Goal: Communication & Community: Answer question/provide support

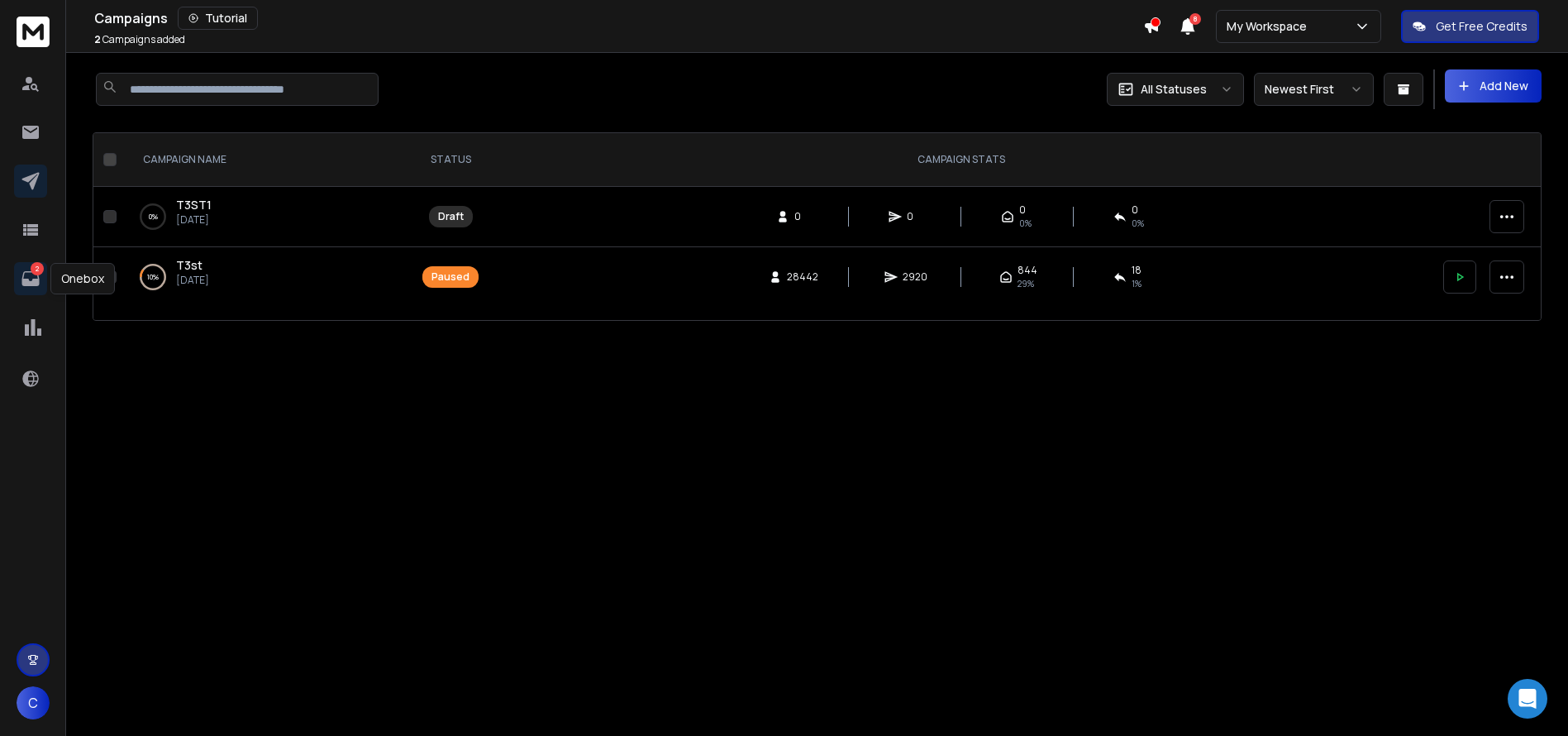
click at [36, 268] on p "2" at bounding box center [37, 268] width 13 height 13
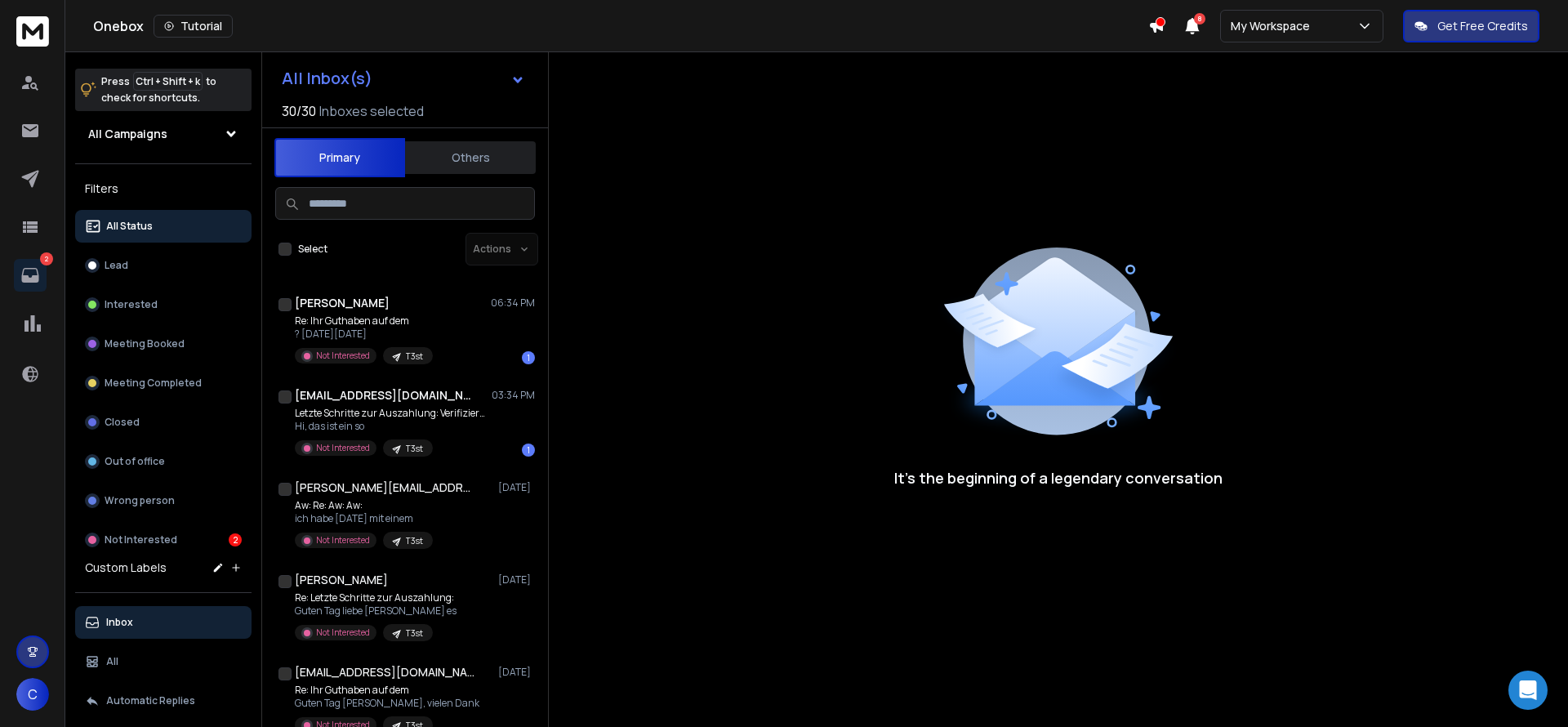
click at [681, 460] on div "It’s the beginning of a legendary conversation" at bounding box center [1059, 360] width 1020 height 618
click at [470, 130] on div "All Inbox(s) 30 / 30 Inboxes selected Primary Others Select Actions Besjan Gash…" at bounding box center [405, 415] width 286 height 727
click at [515, 173] on button "Others" at bounding box center [470, 157] width 131 height 36
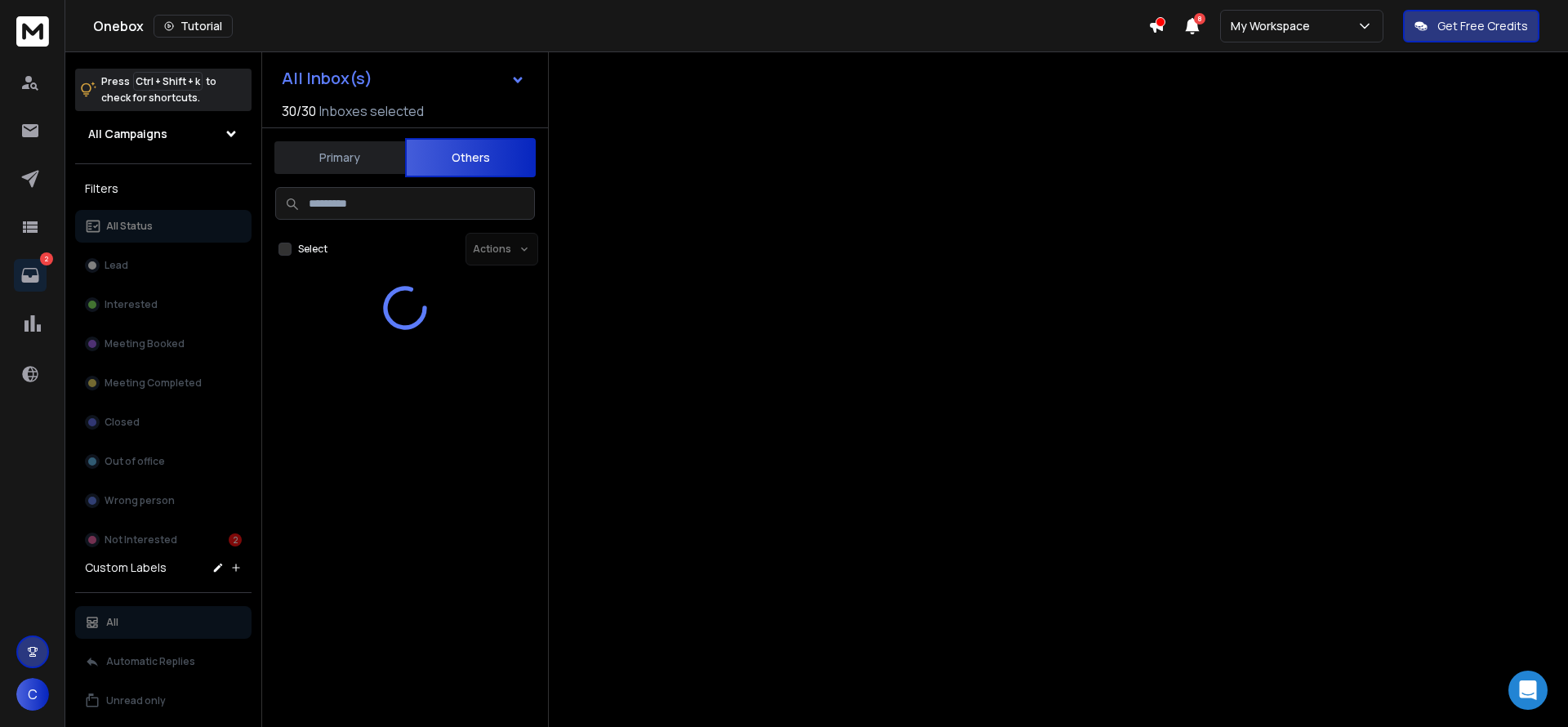
click at [514, 171] on button "Others" at bounding box center [470, 157] width 131 height 40
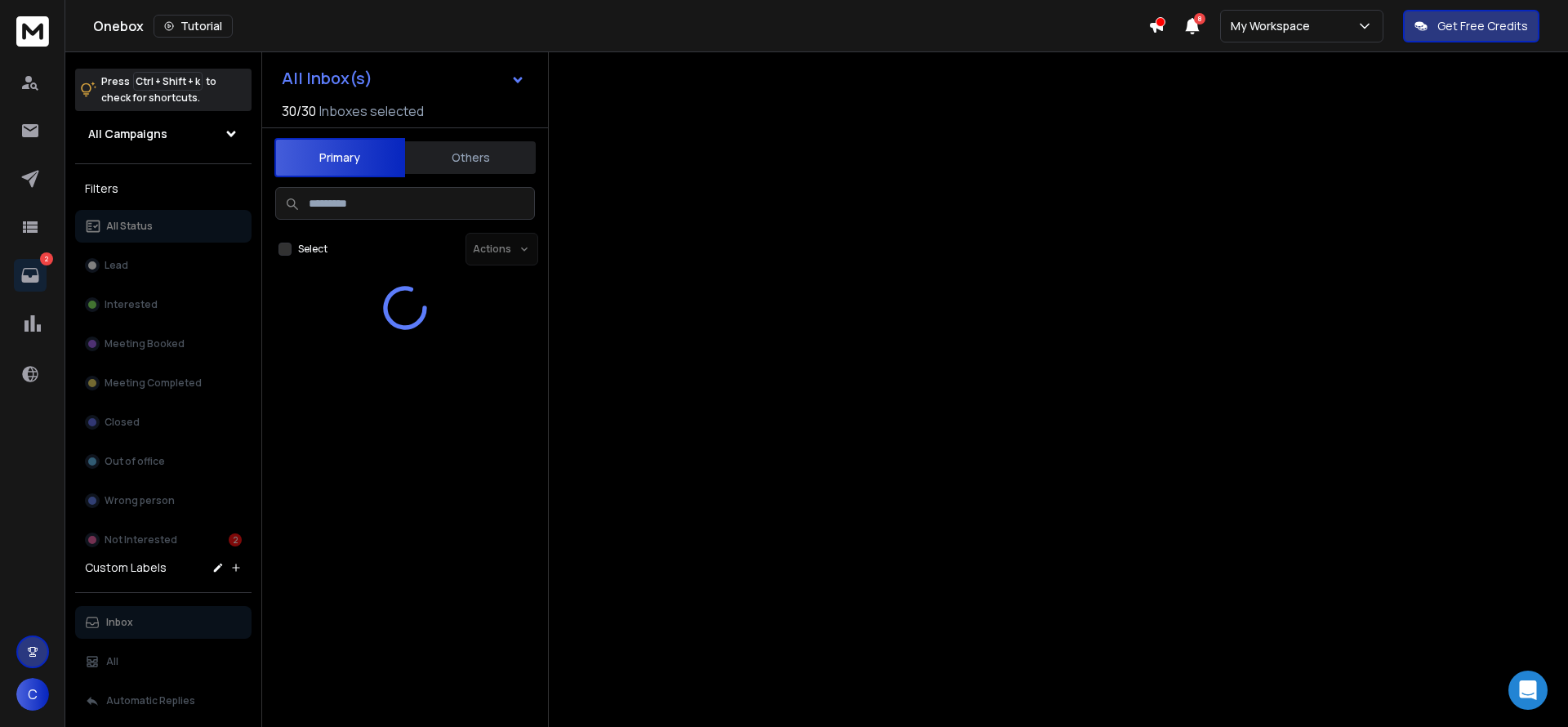
click at [390, 149] on button "Primary" at bounding box center [340, 157] width 131 height 40
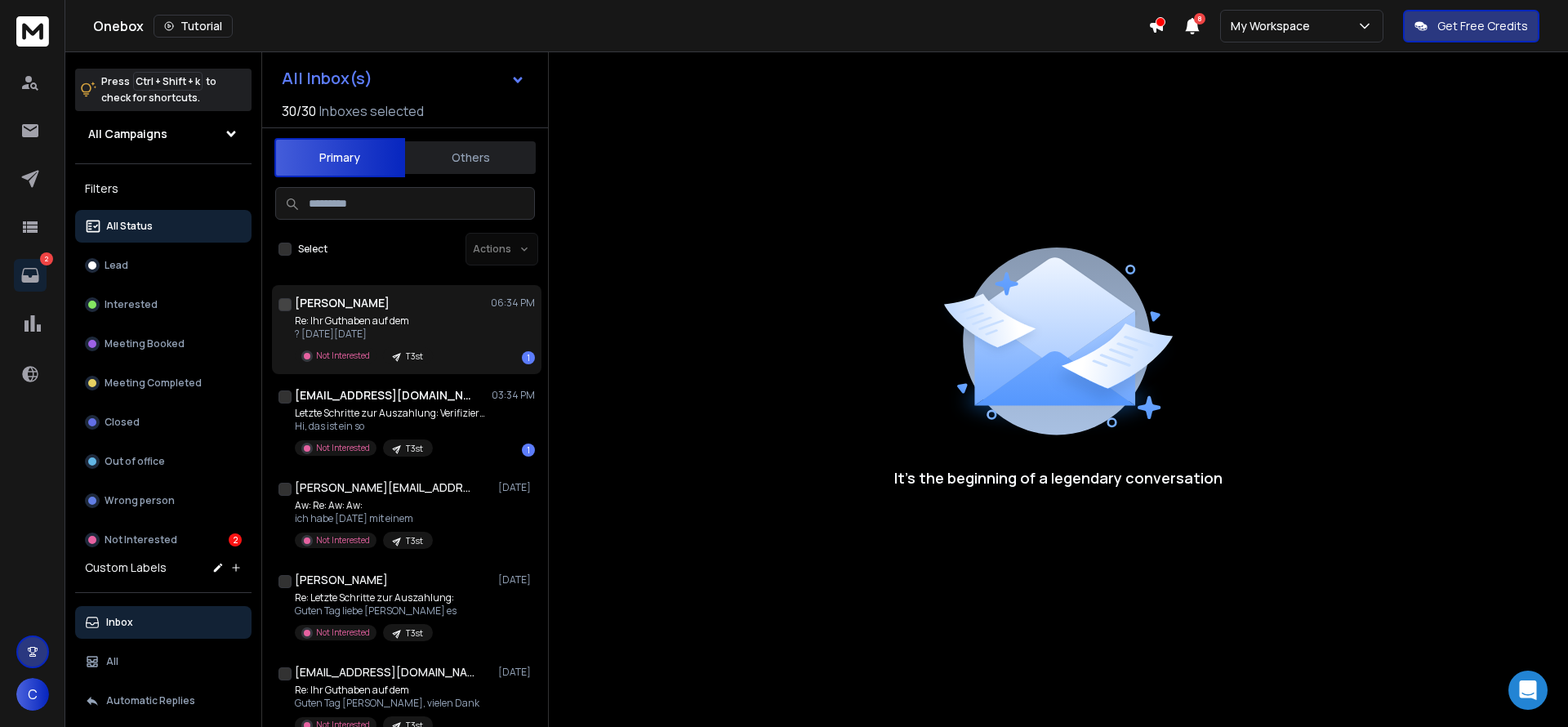
click at [406, 314] on p "Re: Ihr Guthaben auf dem" at bounding box center [364, 321] width 138 height 13
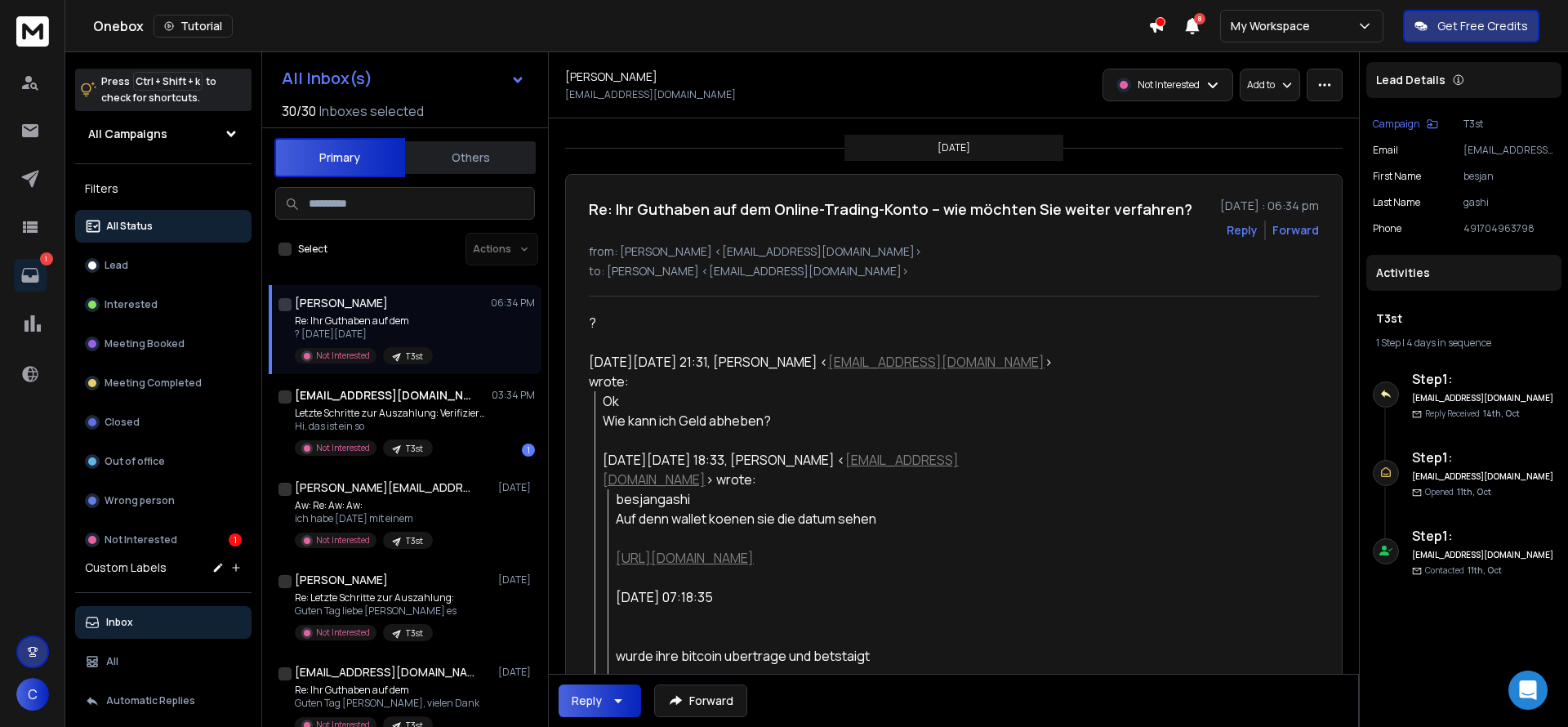
drag, startPoint x: 606, startPoint y: 676, endPoint x: 602, endPoint y: 689, distance: 13.6
click at [606, 676] on div "Reply Forward" at bounding box center [954, 700] width 810 height 53
click at [1504, 221] on div "Campaign T3st Email [EMAIL_ADDRESS][DOMAIN_NAME] First Name [PERSON_NAME] Last …" at bounding box center [1464, 176] width 195 height 157
click at [1504, 227] on p "491704963798" at bounding box center [1510, 229] width 92 height 13
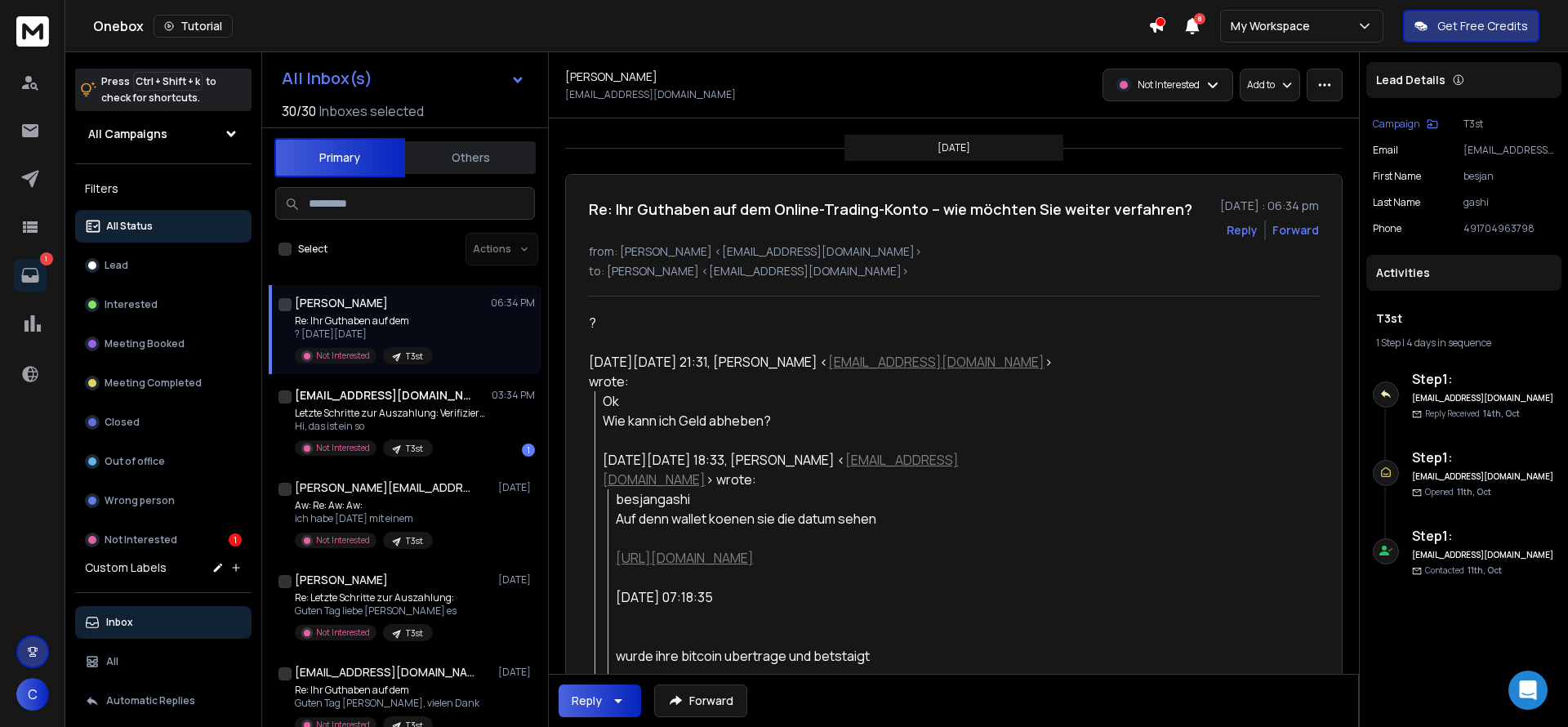
click at [588, 678] on div "Reply Forward" at bounding box center [954, 700] width 810 height 53
click at [588, 700] on div "Reply" at bounding box center [587, 700] width 30 height 16
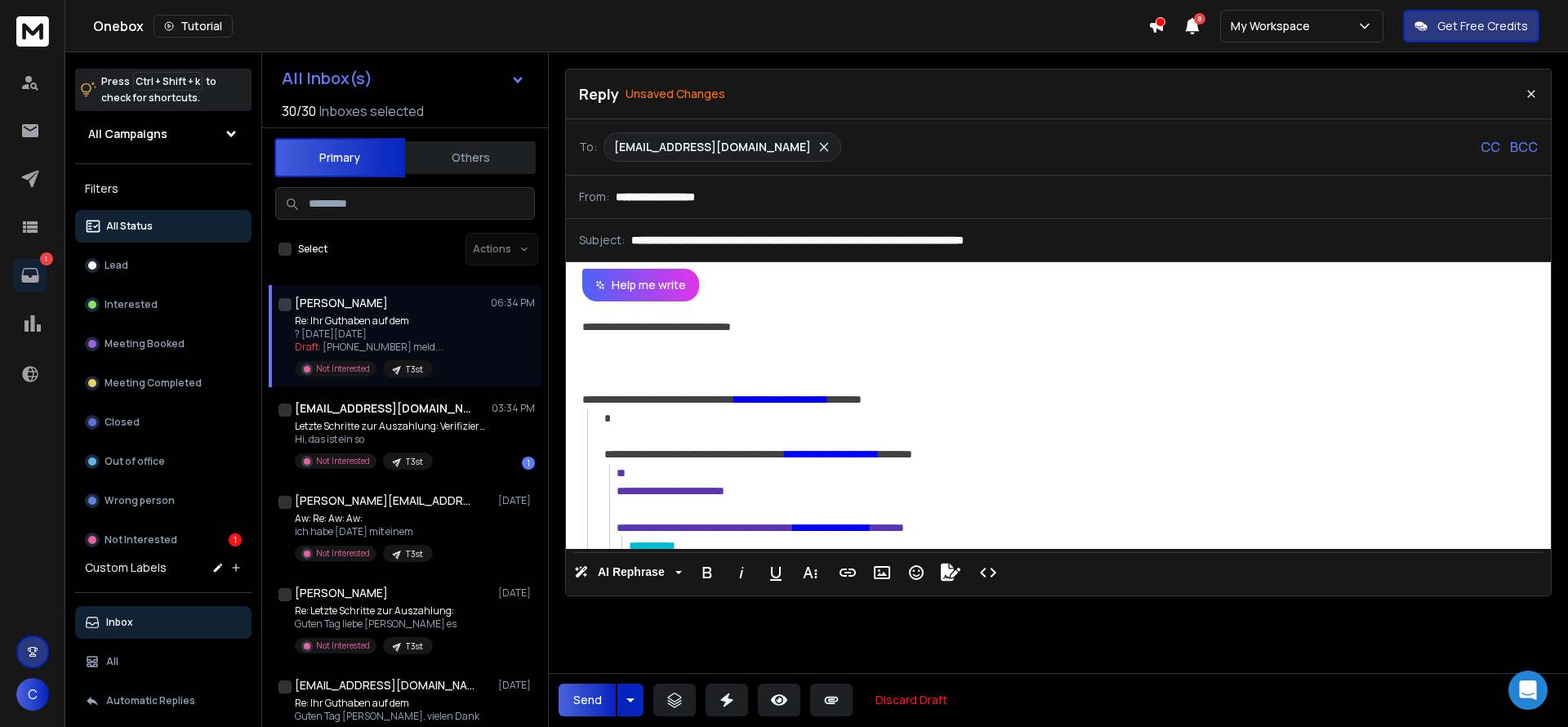
click at [563, 682] on div "Send Discard Draft" at bounding box center [1059, 699] width 1020 height 53
click at [584, 691] on button "Send" at bounding box center [587, 700] width 58 height 33
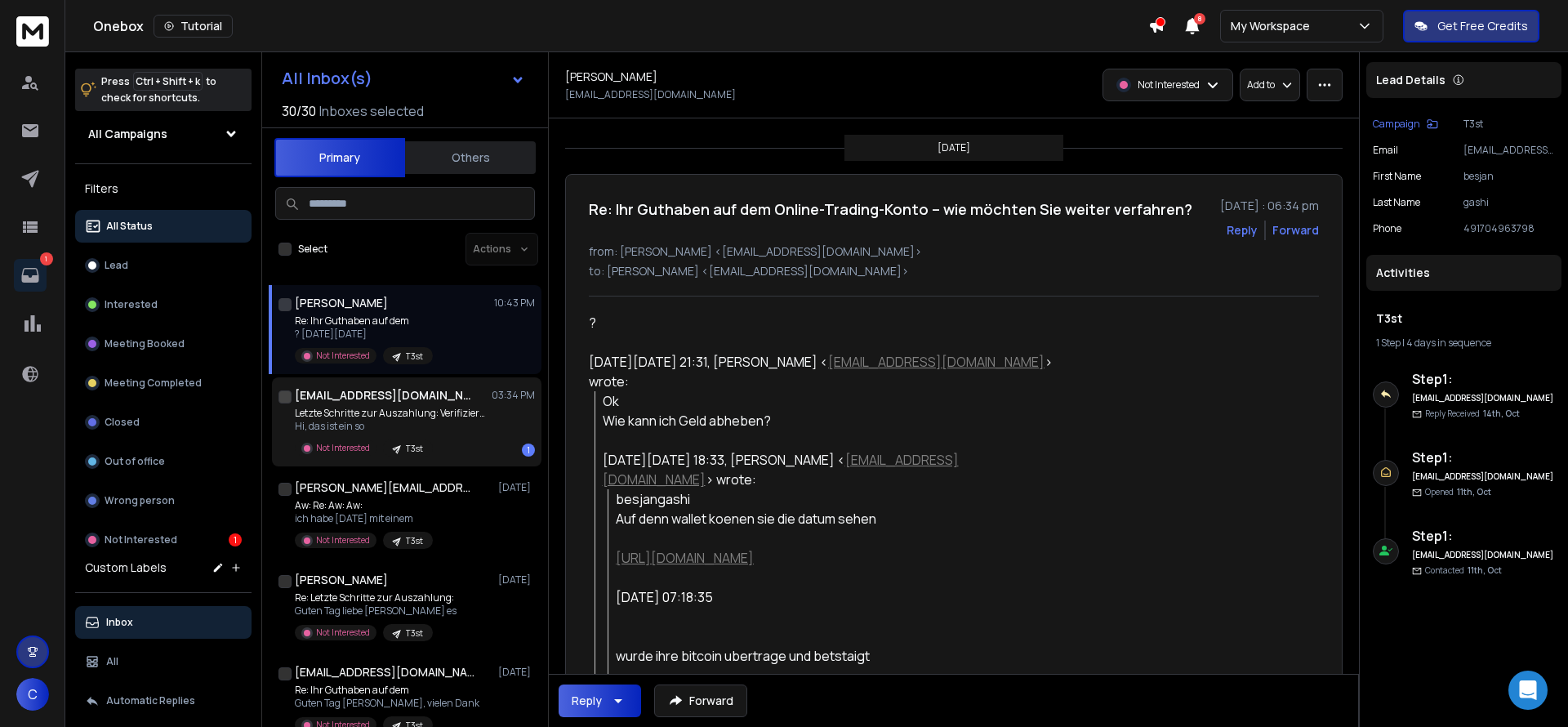
click at [363, 405] on div "[EMAIL_ADDRESS][DOMAIN_NAME] 03:34 PM Letzte Schritte zur Auszahlung: Verifizie…" at bounding box center [415, 421] width 241 height 70
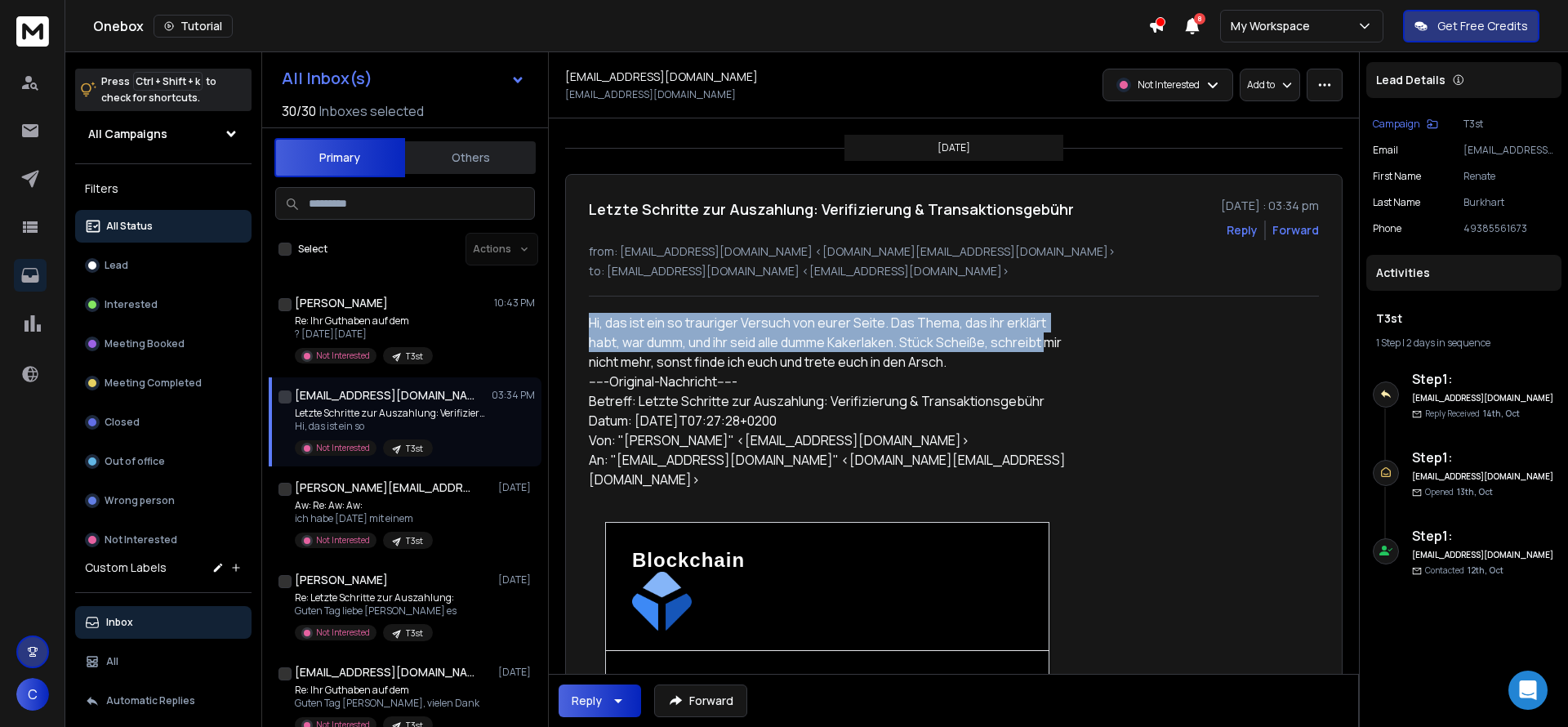
drag, startPoint x: 581, startPoint y: 306, endPoint x: 1096, endPoint y: 341, distance: 516.2
click at [1096, 341] on div "Letzte Schritte zur Auszahlung: Verifizierung & Transaktionsgebühr [DATE] : 03:…" at bounding box center [954, 708] width 777 height 1070
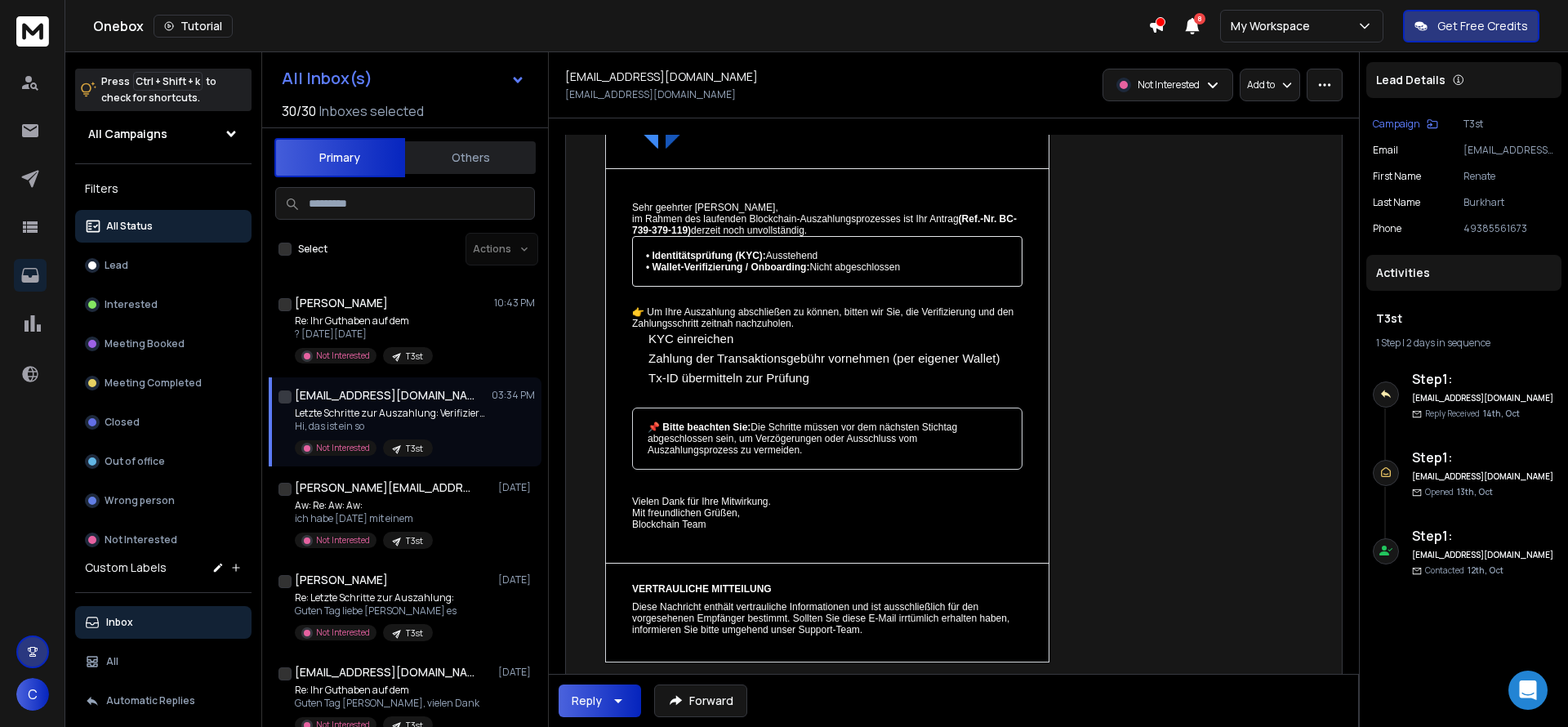
scroll to position [490, 0]
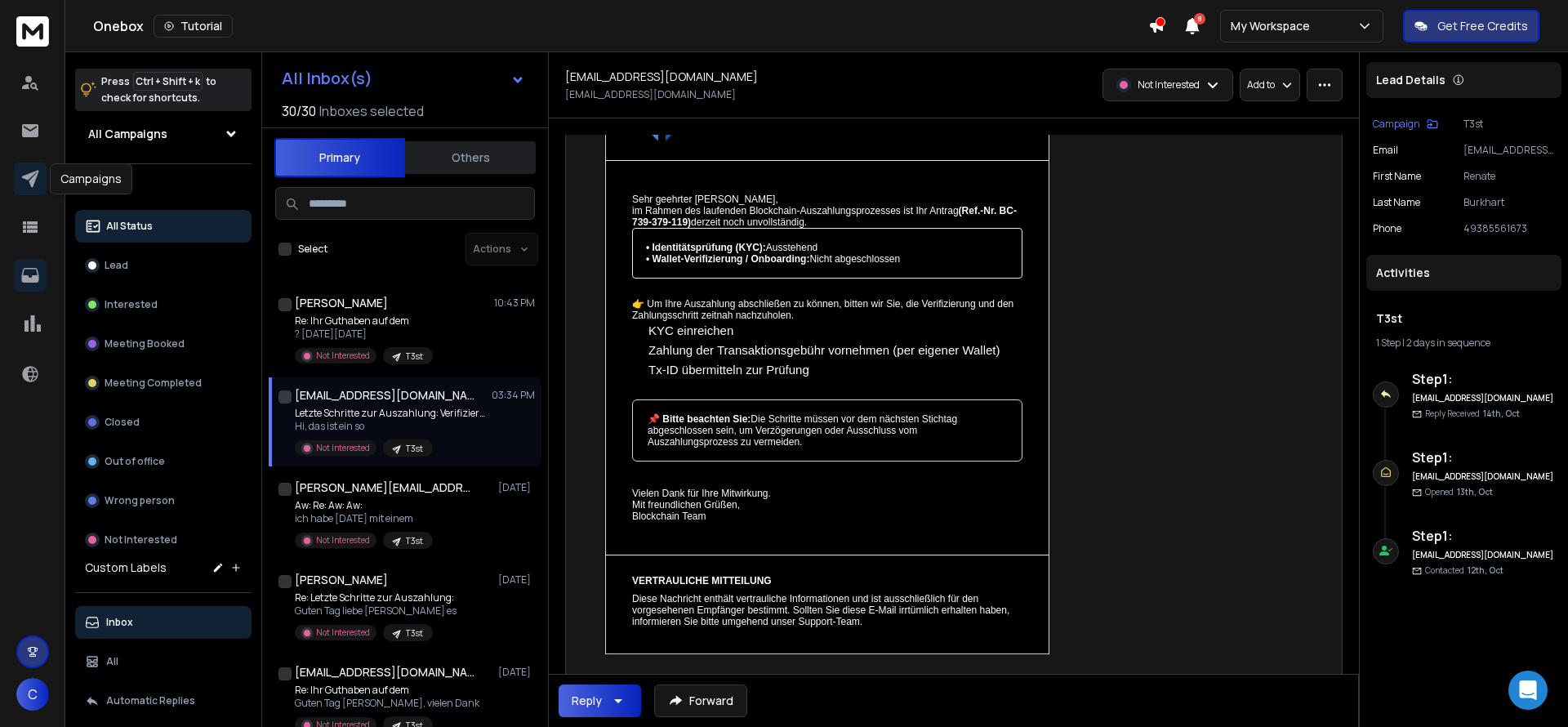
click at [45, 181] on body "ReferralStack Unlock AI-powered affiliate growth Lifetime Deals available! Clai…" at bounding box center [784, 363] width 1568 height 727
click at [39, 179] on icon at bounding box center [30, 178] width 20 height 20
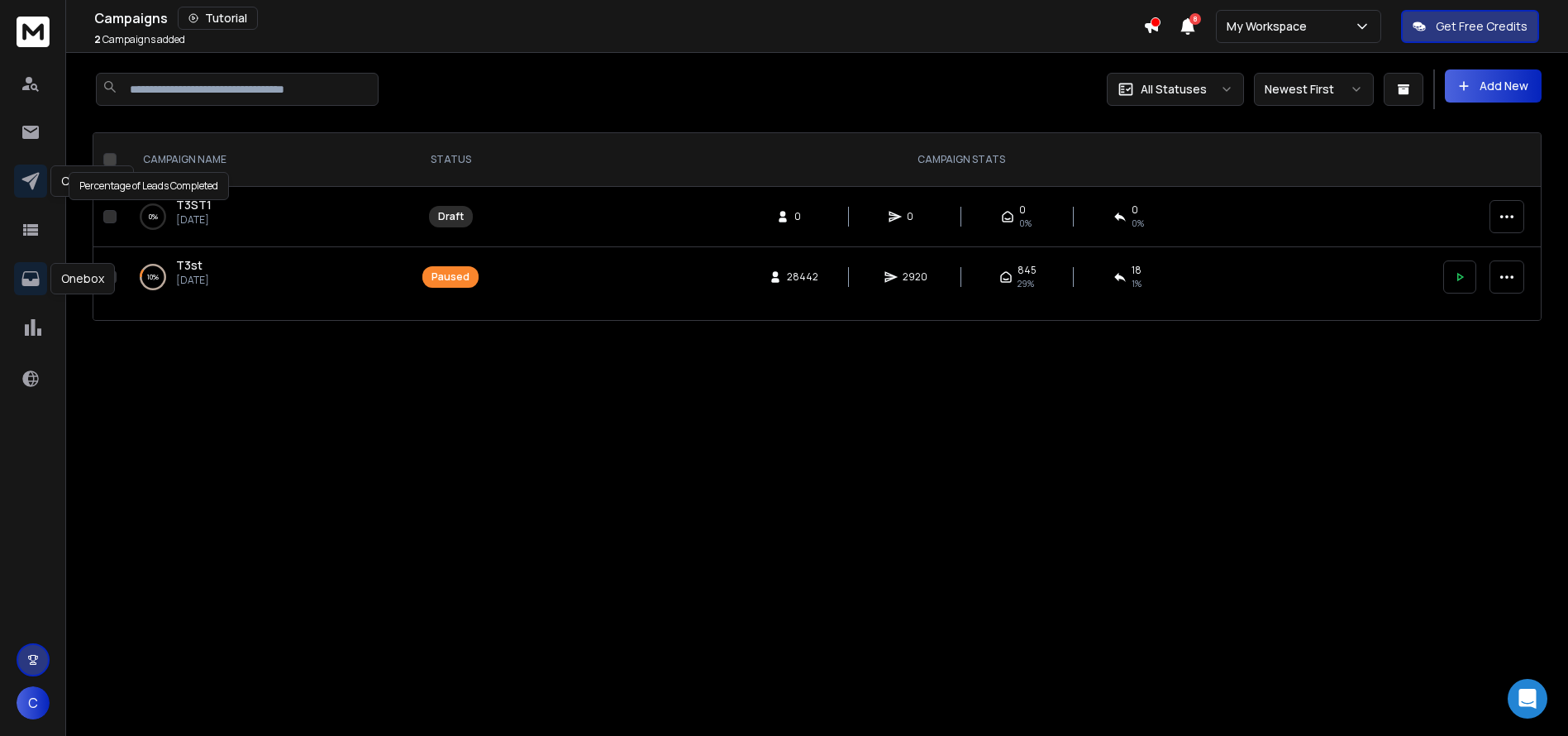
click at [36, 286] on icon at bounding box center [31, 278] width 20 height 20
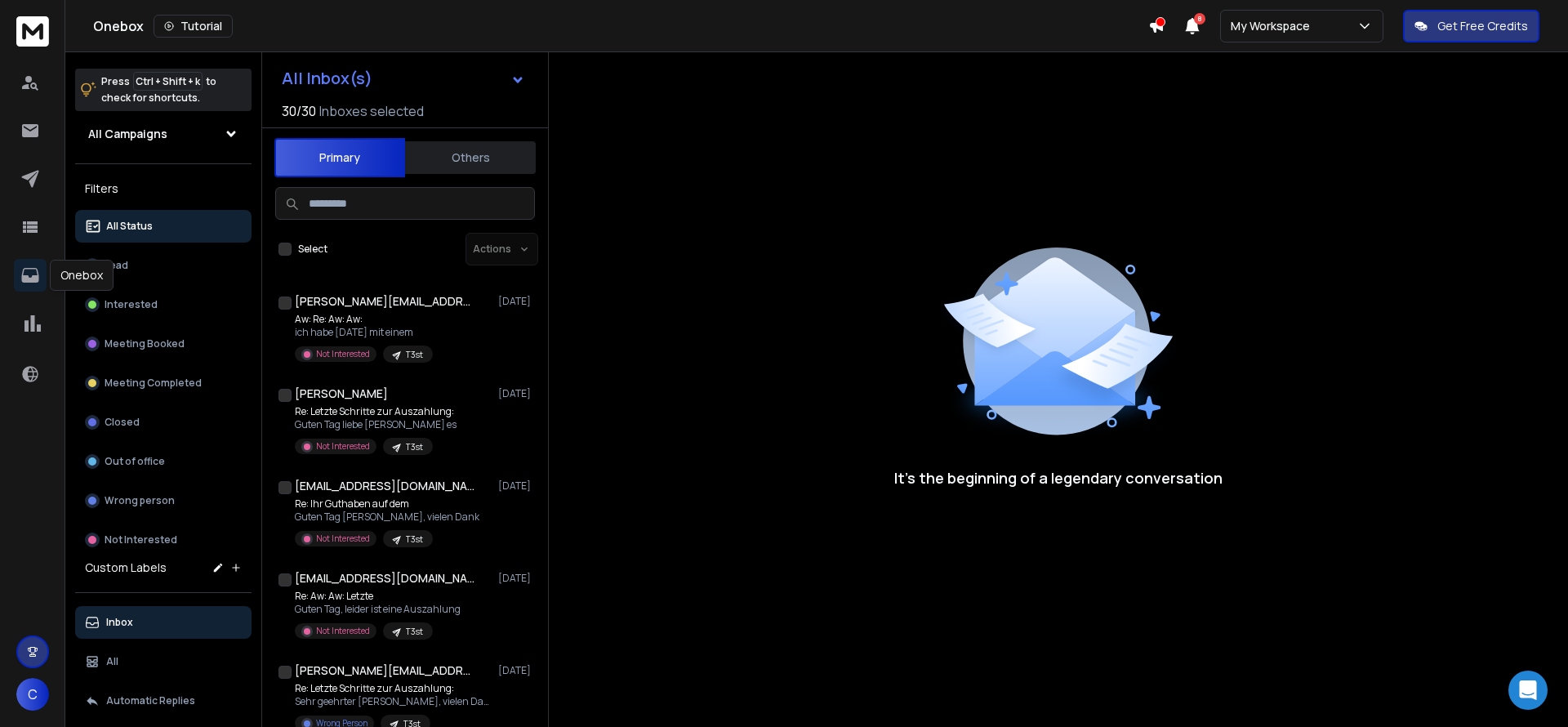
scroll to position [123, 0]
